Goal: Task Accomplishment & Management: Manage account settings

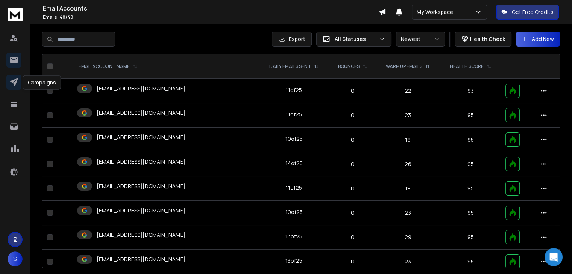
click at [12, 85] on icon at bounding box center [13, 82] width 9 height 9
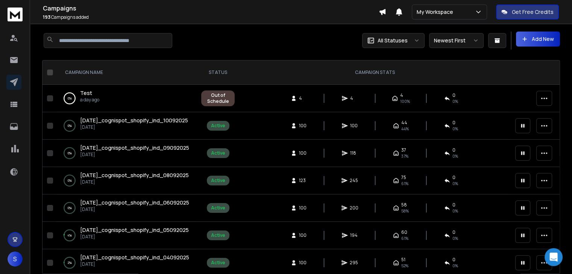
click at [90, 94] on span "Test" at bounding box center [86, 92] width 12 height 7
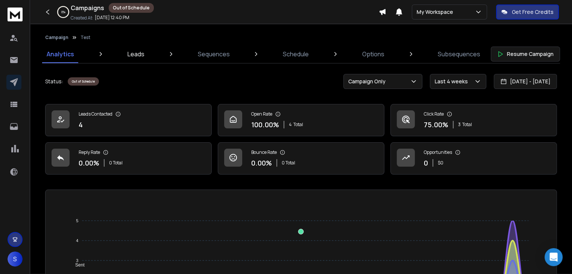
click at [144, 56] on link "Leads" at bounding box center [136, 54] width 26 height 18
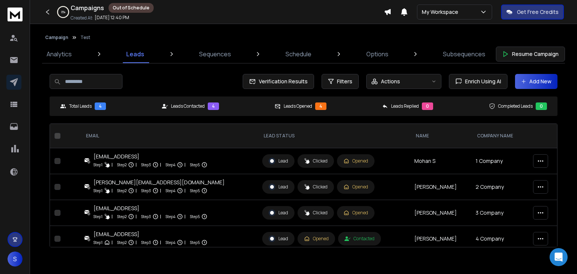
click at [160, 205] on div "sri@cognispot.ai" at bounding box center [151, 209] width 114 height 8
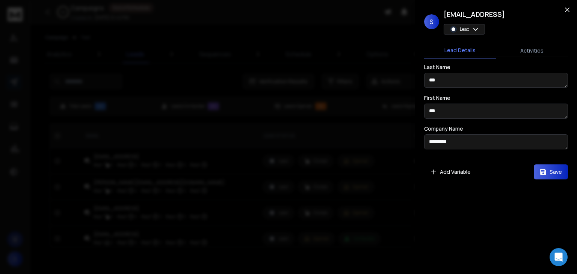
click at [568, 7] on icon "button" at bounding box center [568, 10] width 8 height 8
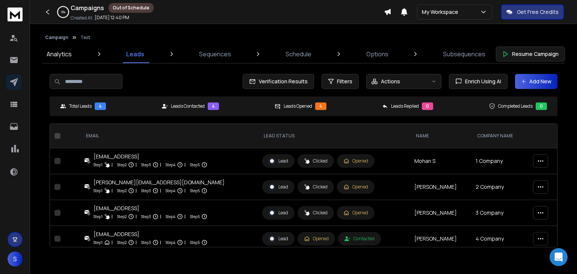
click at [74, 51] on link "Analytics" at bounding box center [59, 54] width 34 height 18
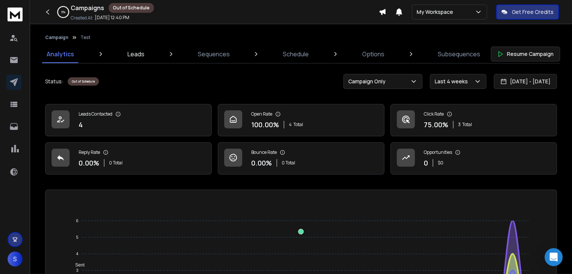
click at [141, 54] on p "Leads" at bounding box center [135, 54] width 17 height 9
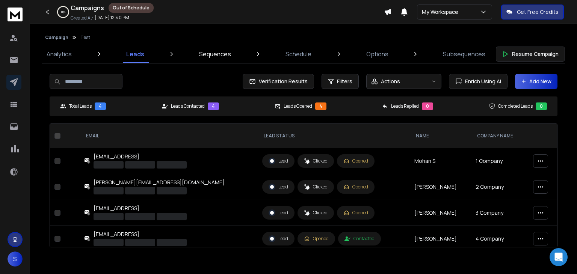
click at [209, 55] on p "Sequences" at bounding box center [215, 54] width 32 height 9
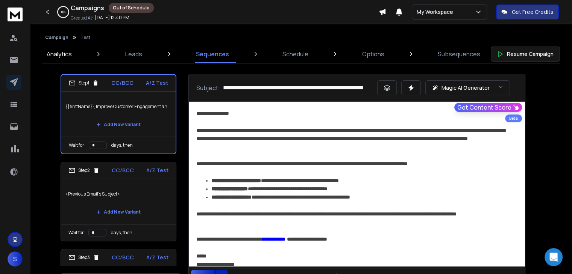
click at [66, 55] on p "Analytics" at bounding box center [59, 54] width 25 height 9
